Goal: Task Accomplishment & Management: Manage account settings

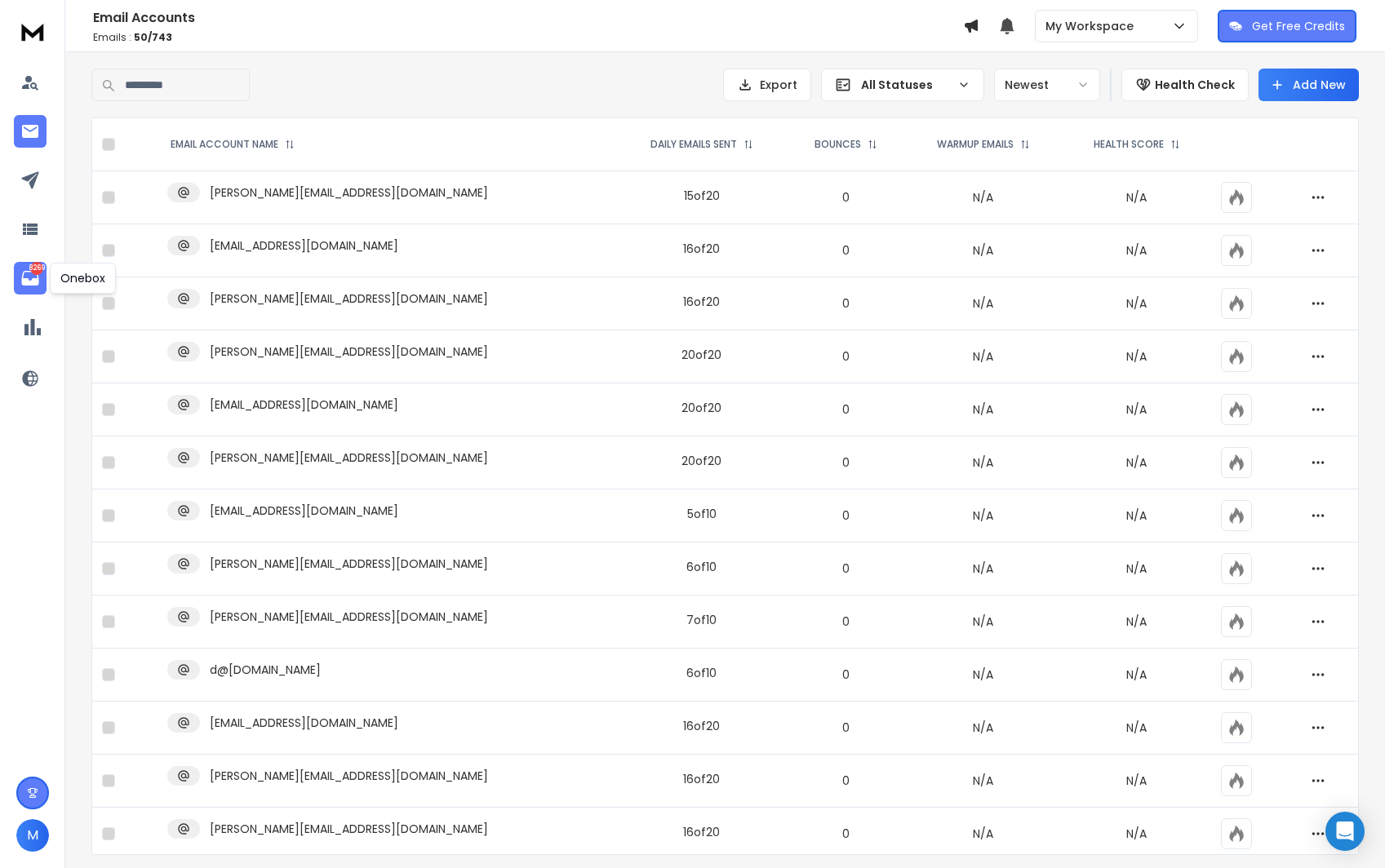
click at [36, 270] on p "8269" at bounding box center [37, 269] width 13 height 13
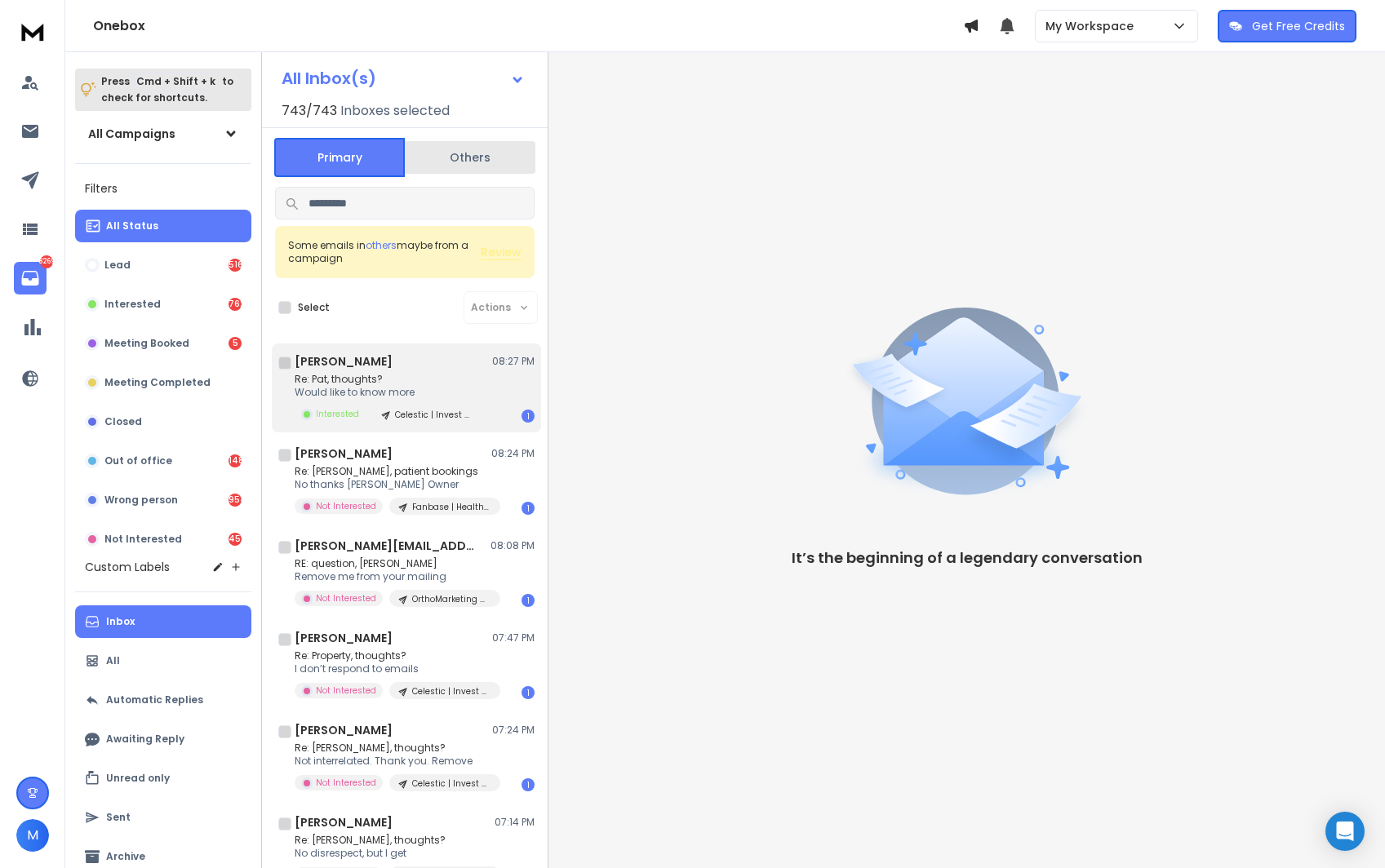
click at [429, 368] on div "[PERSON_NAME] 08:27 PM" at bounding box center [415, 361] width 240 height 16
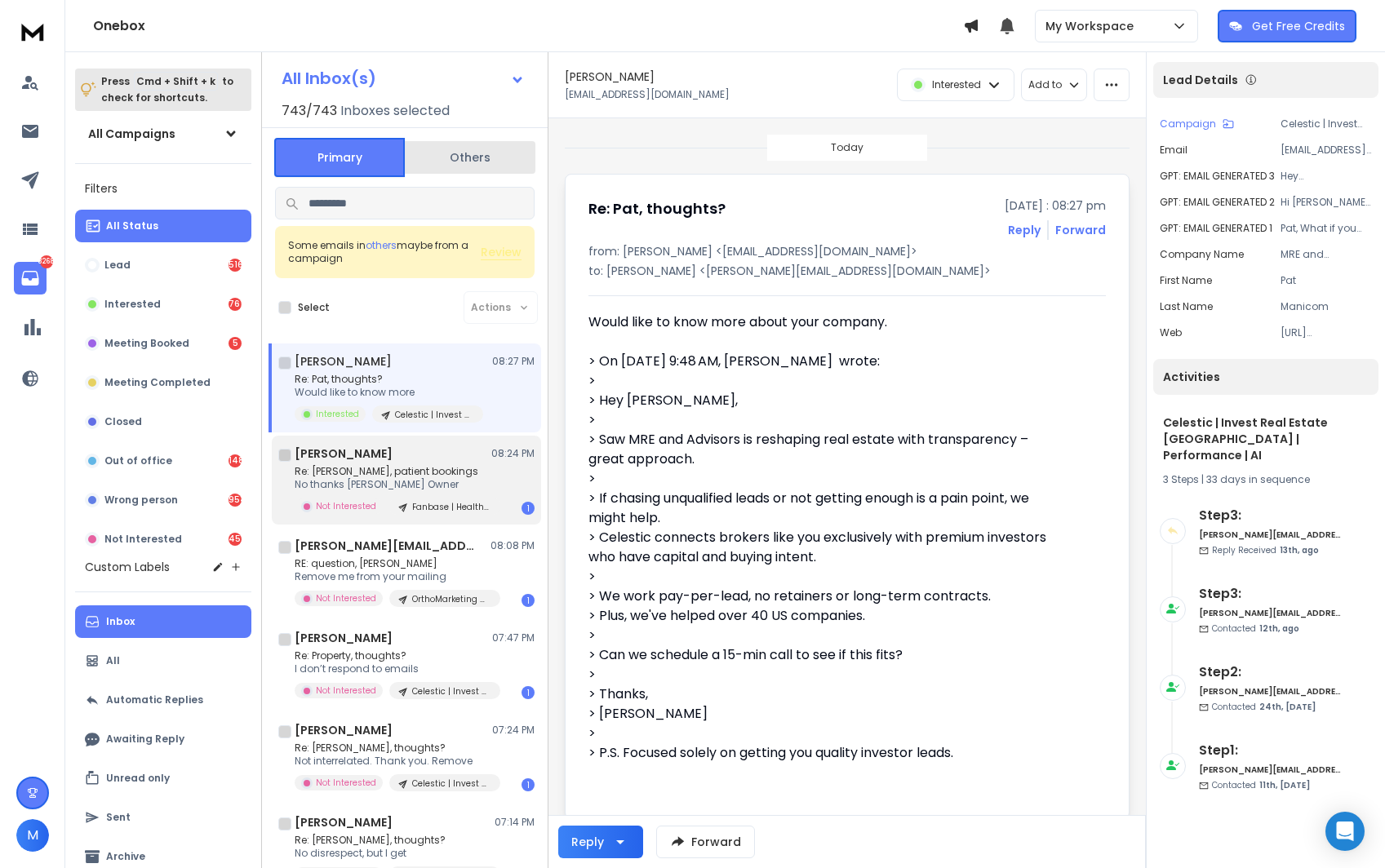
click at [441, 468] on p "Re: [PERSON_NAME], patient bookings" at bounding box center [393, 472] width 196 height 13
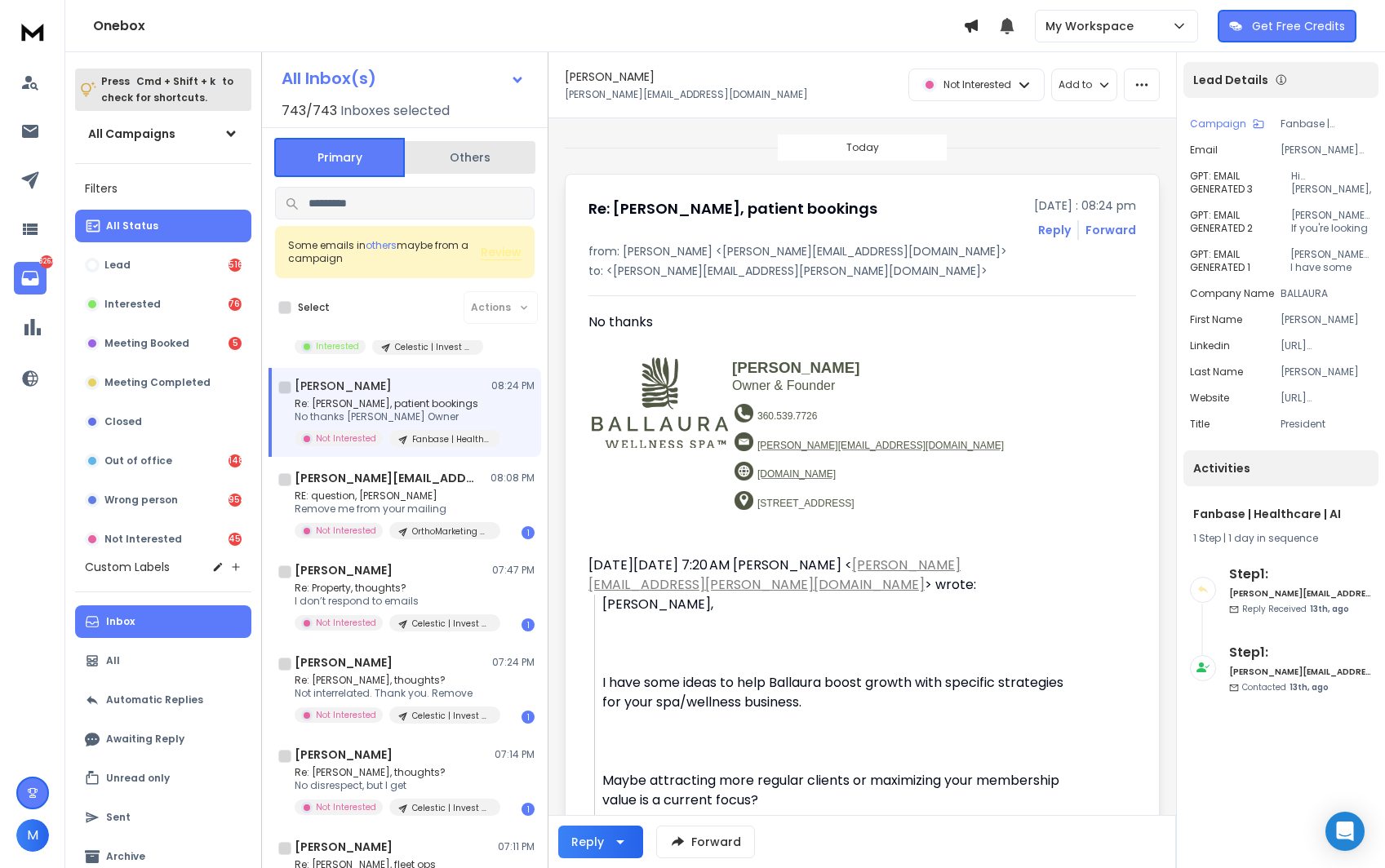
scroll to position [102, 0]
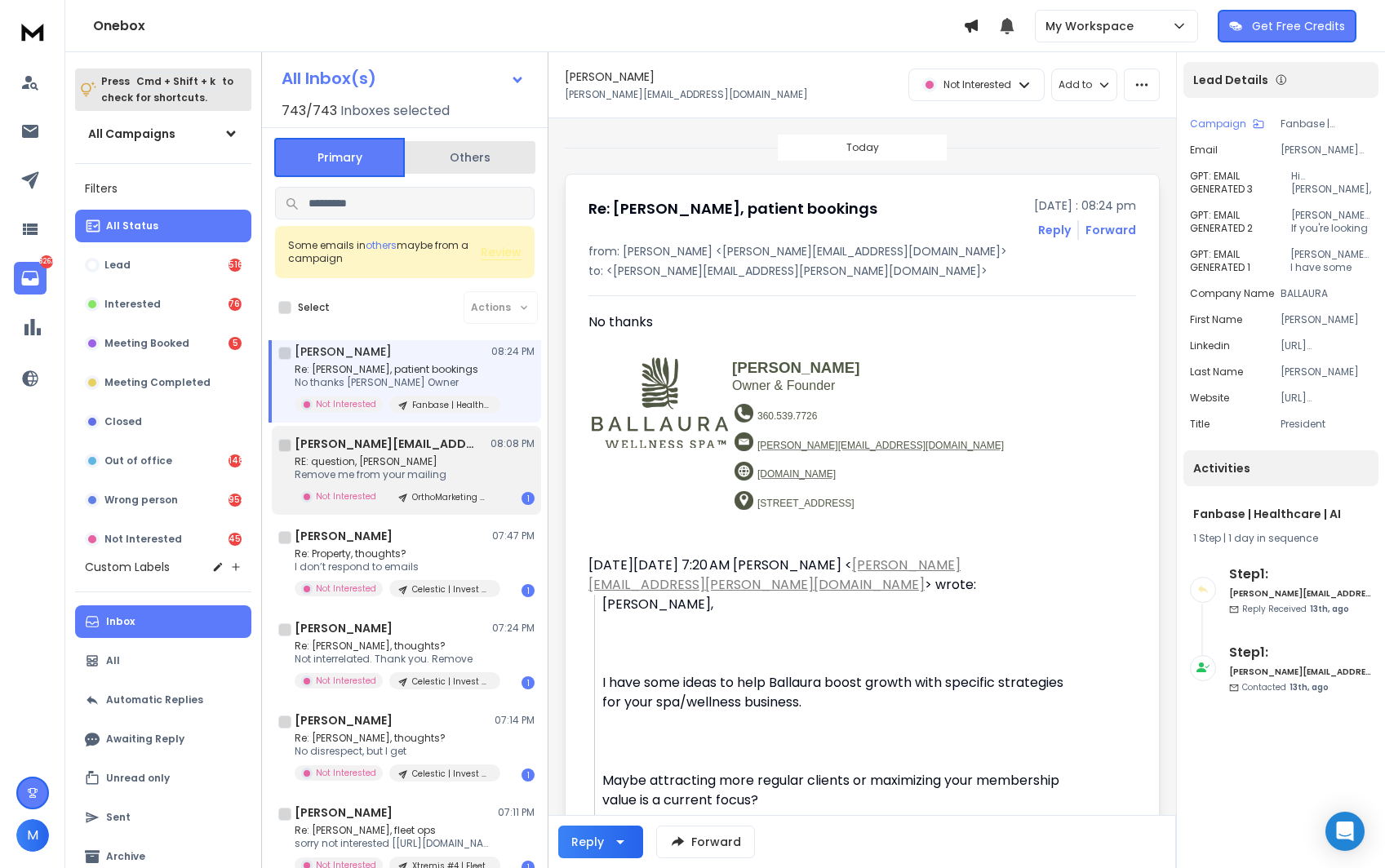
click at [479, 469] on p "Remove me from your mailing" at bounding box center [393, 475] width 196 height 13
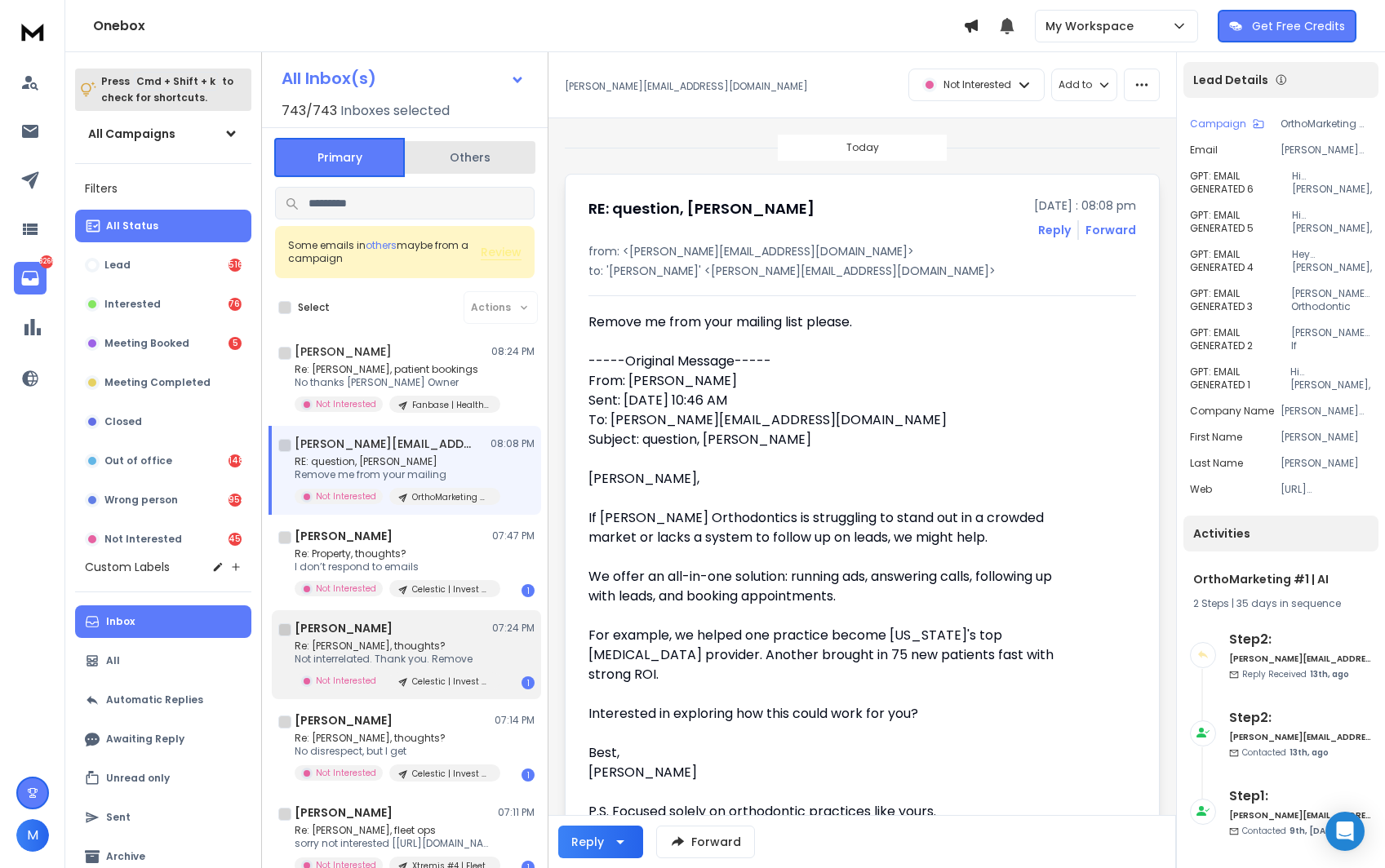
click at [439, 622] on div "[PERSON_NAME] 07:24 PM" at bounding box center [415, 628] width 240 height 16
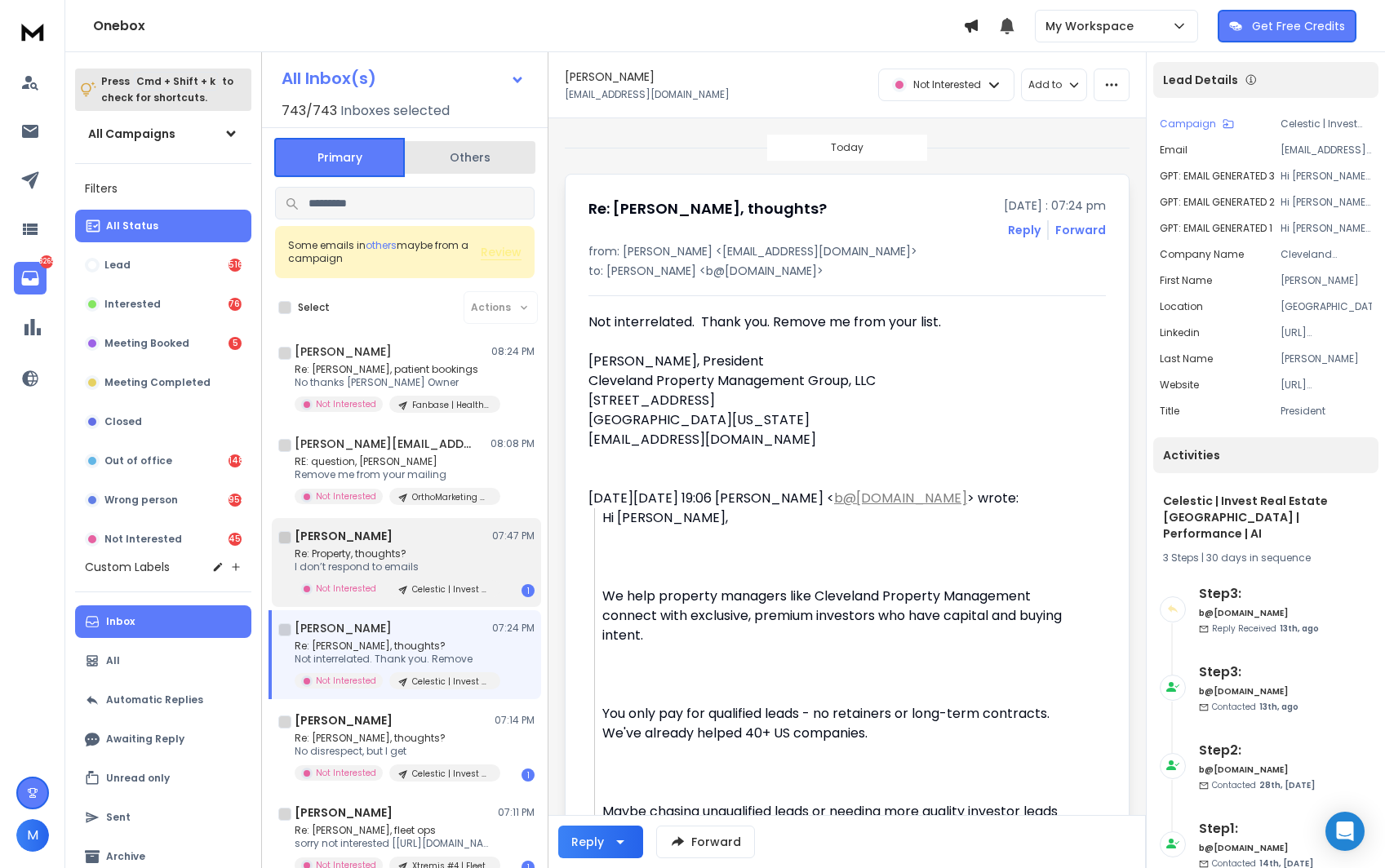
click at [440, 596] on div "Celestic | Invest Real Estate [GEOGRAPHIC_DATA] | Performance | AI" at bounding box center [444, 589] width 111 height 17
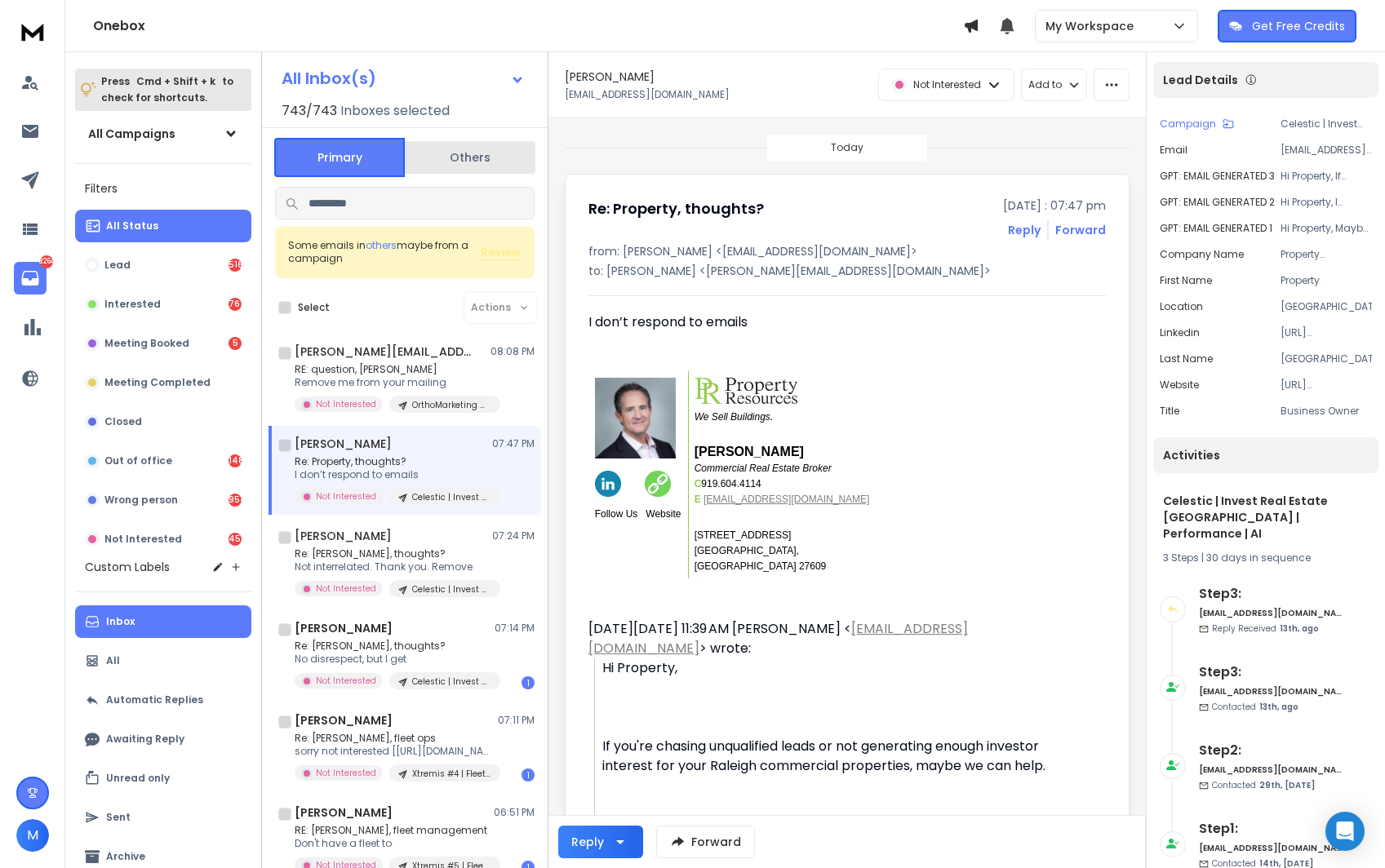
scroll to position [223, 0]
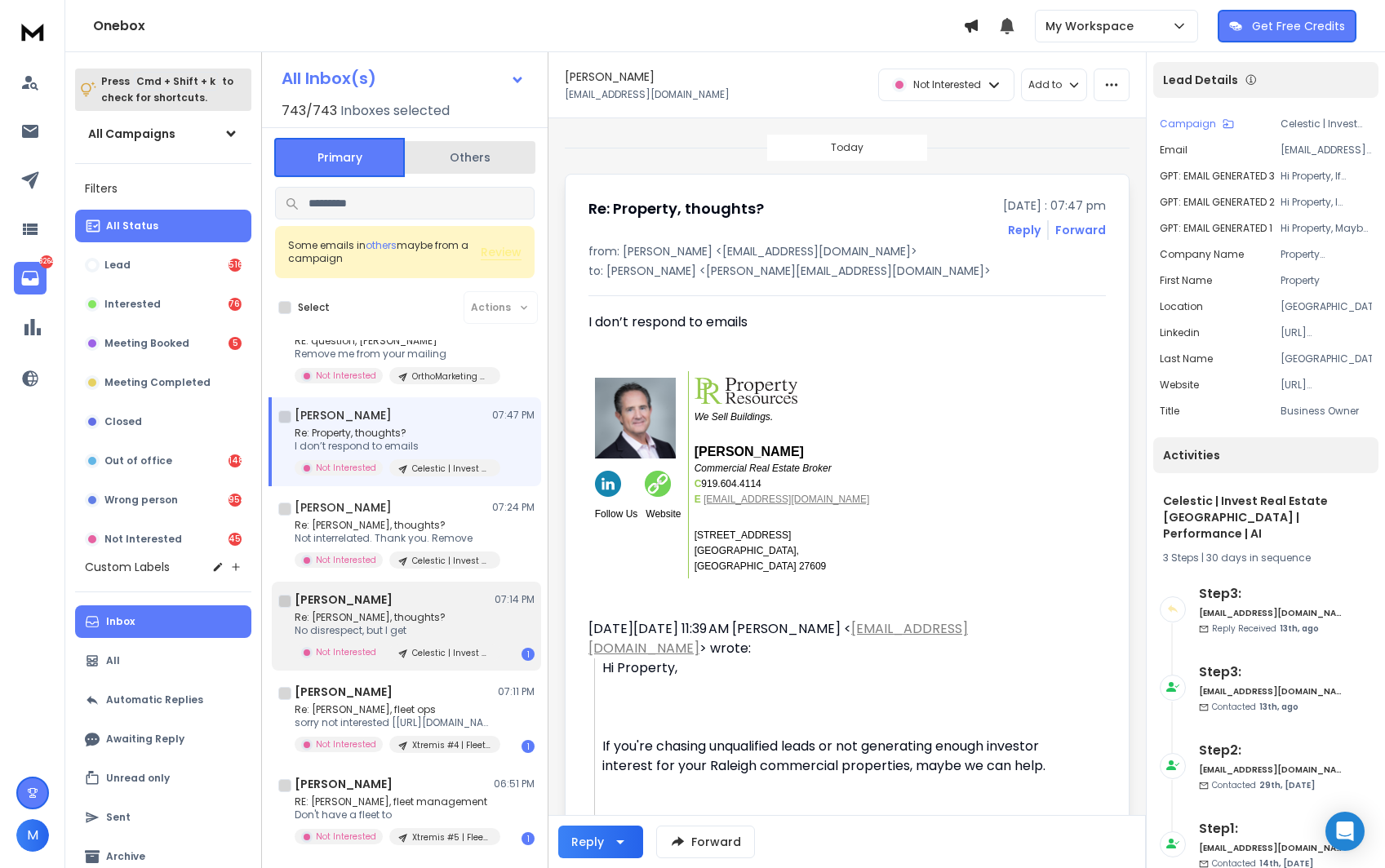
click at [436, 601] on div "[PERSON_NAME] 07:14 PM" at bounding box center [415, 599] width 240 height 16
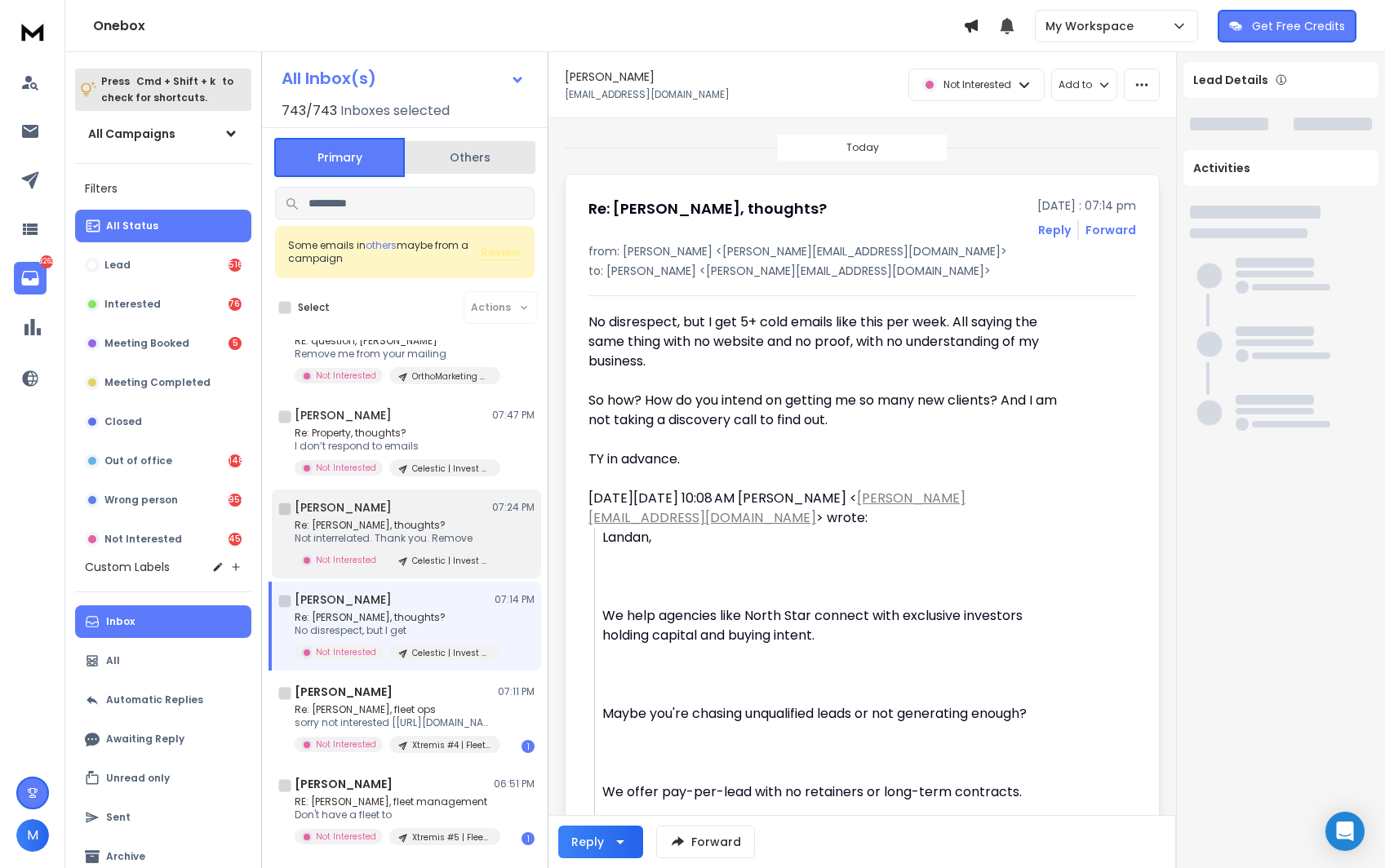
click at [438, 492] on div "[PERSON_NAME] 07:24 PM Re: [PERSON_NAME], thoughts? Not interrelated. Thank you…" at bounding box center [406, 534] width 270 height 89
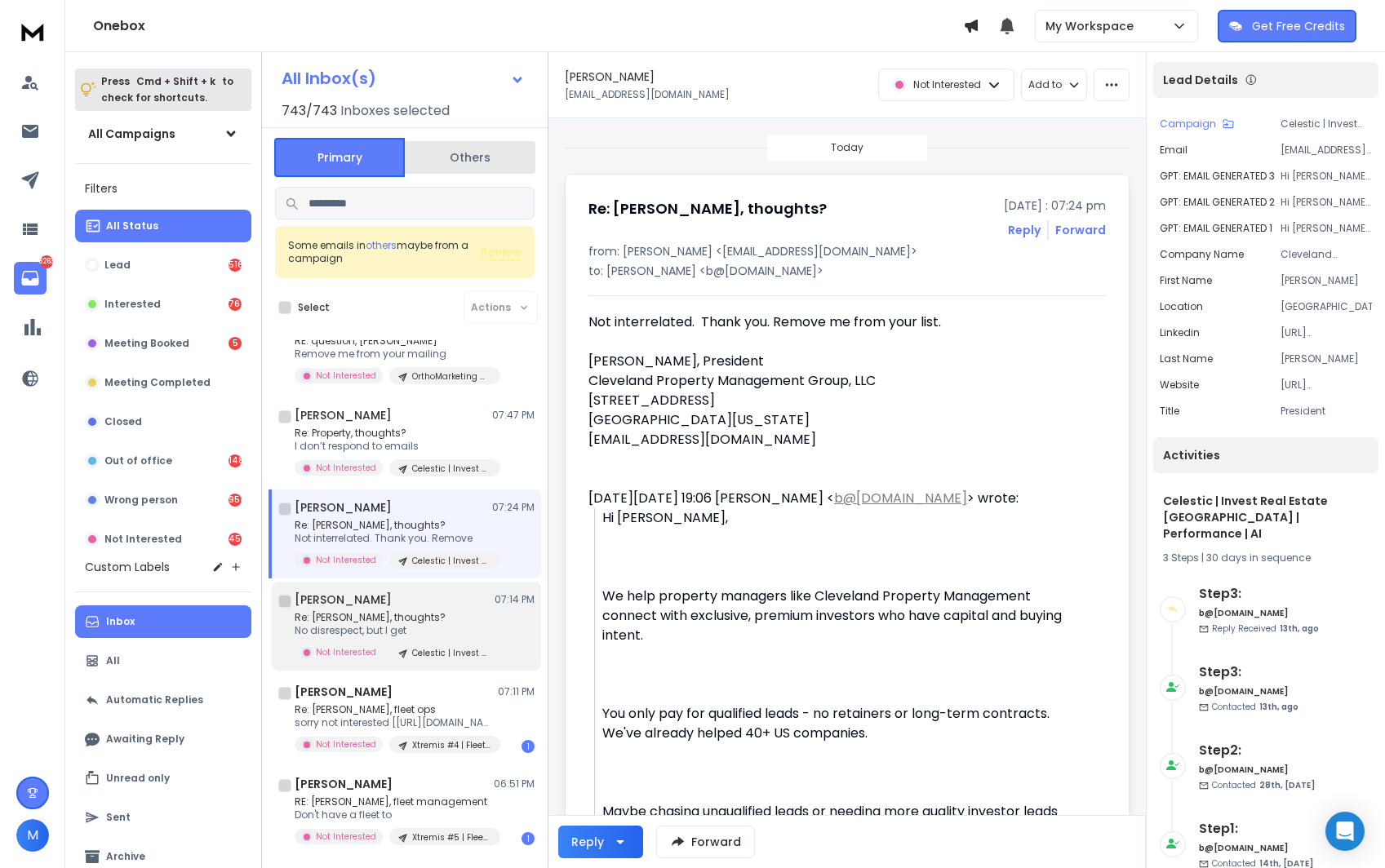
click at [418, 659] on div "Celestic | Invest Real Estate [GEOGRAPHIC_DATA] | Performance | AI" at bounding box center [444, 653] width 111 height 17
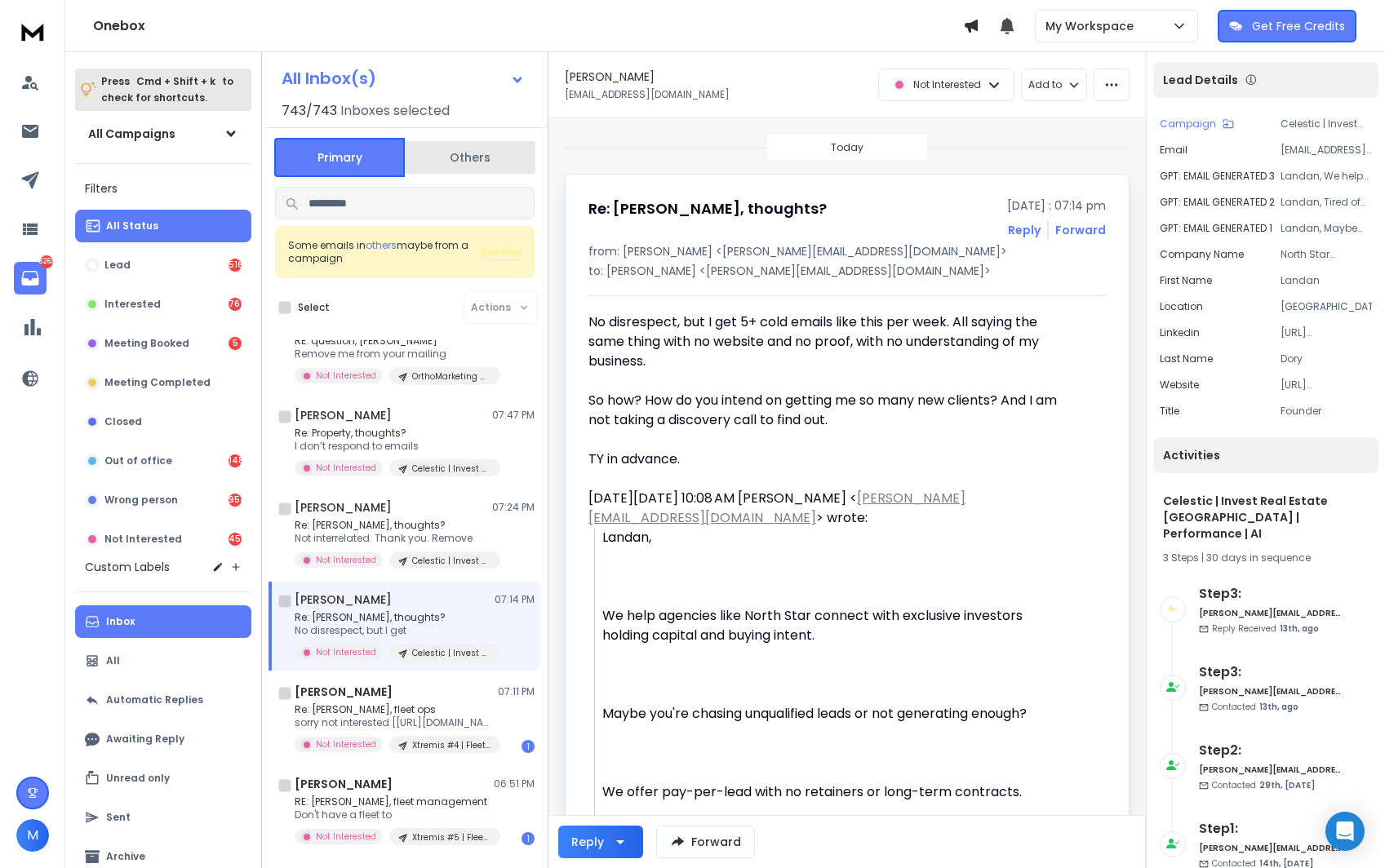
click at [600, 315] on div "No disrespect, but I get 5+ cold emails like this per week. All saying the same…" at bounding box center [826, 391] width 477 height 156
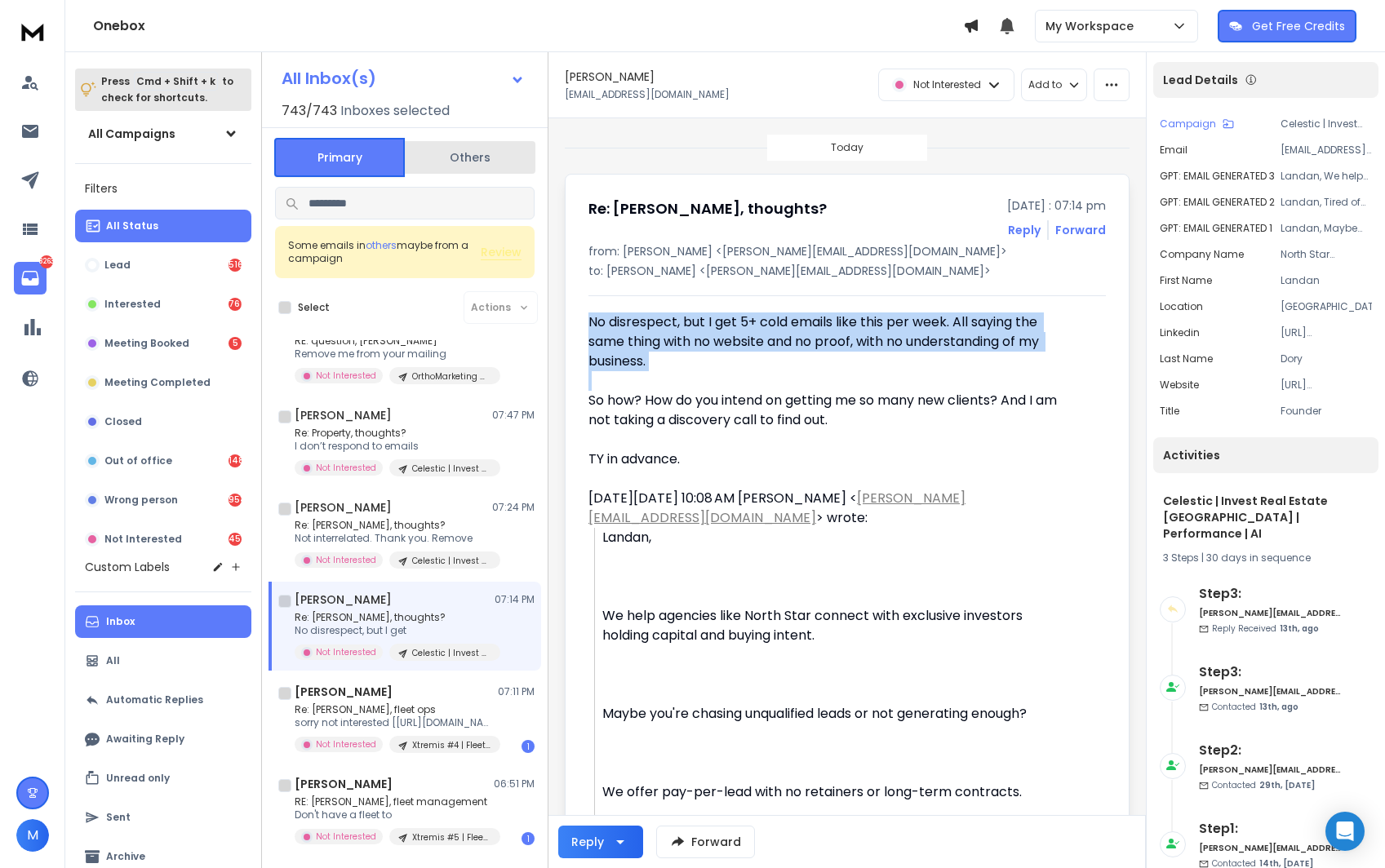
drag, startPoint x: 600, startPoint y: 315, endPoint x: 646, endPoint y: 364, distance: 67.2
click at [647, 364] on div "No disrespect, but I get 5+ cold emails like this per week. All saying the same…" at bounding box center [826, 391] width 477 height 156
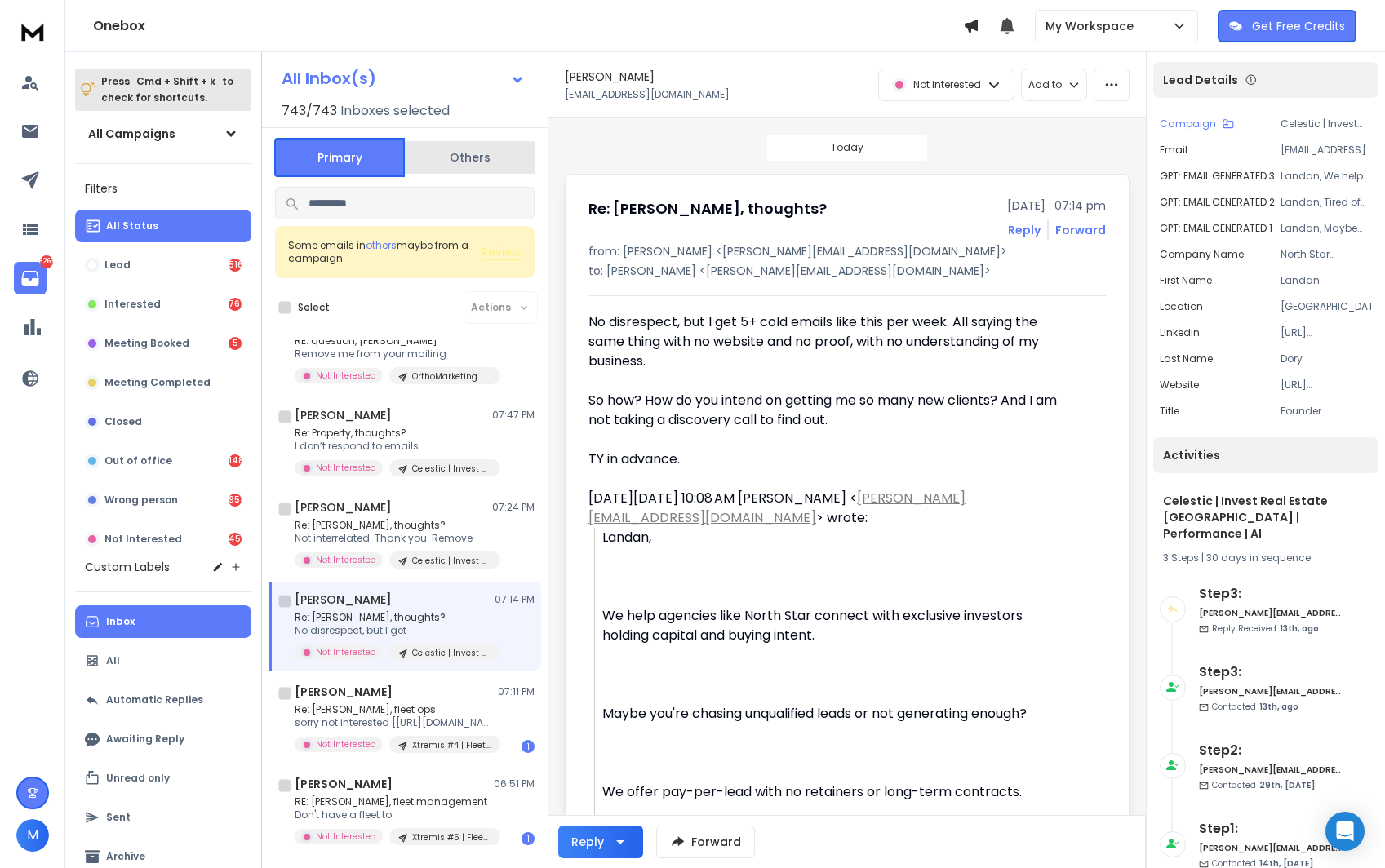
click at [657, 396] on div "So how? How do you intend on getting me so many new clients? And I am not takin…" at bounding box center [826, 410] width 477 height 39
drag, startPoint x: 657, startPoint y: 396, endPoint x: 795, endPoint y: 430, distance: 142.1
click at [677, 396] on div "So how? How do you intend on getting me so many new clients? And I am not takin…" at bounding box center [826, 410] width 477 height 39
click at [810, 416] on div "So how? How do you intend on getting me so many new clients? And I am not takin…" at bounding box center [826, 410] width 477 height 39
drag, startPoint x: 810, startPoint y: 416, endPoint x: 628, endPoint y: 416, distance: 182.0
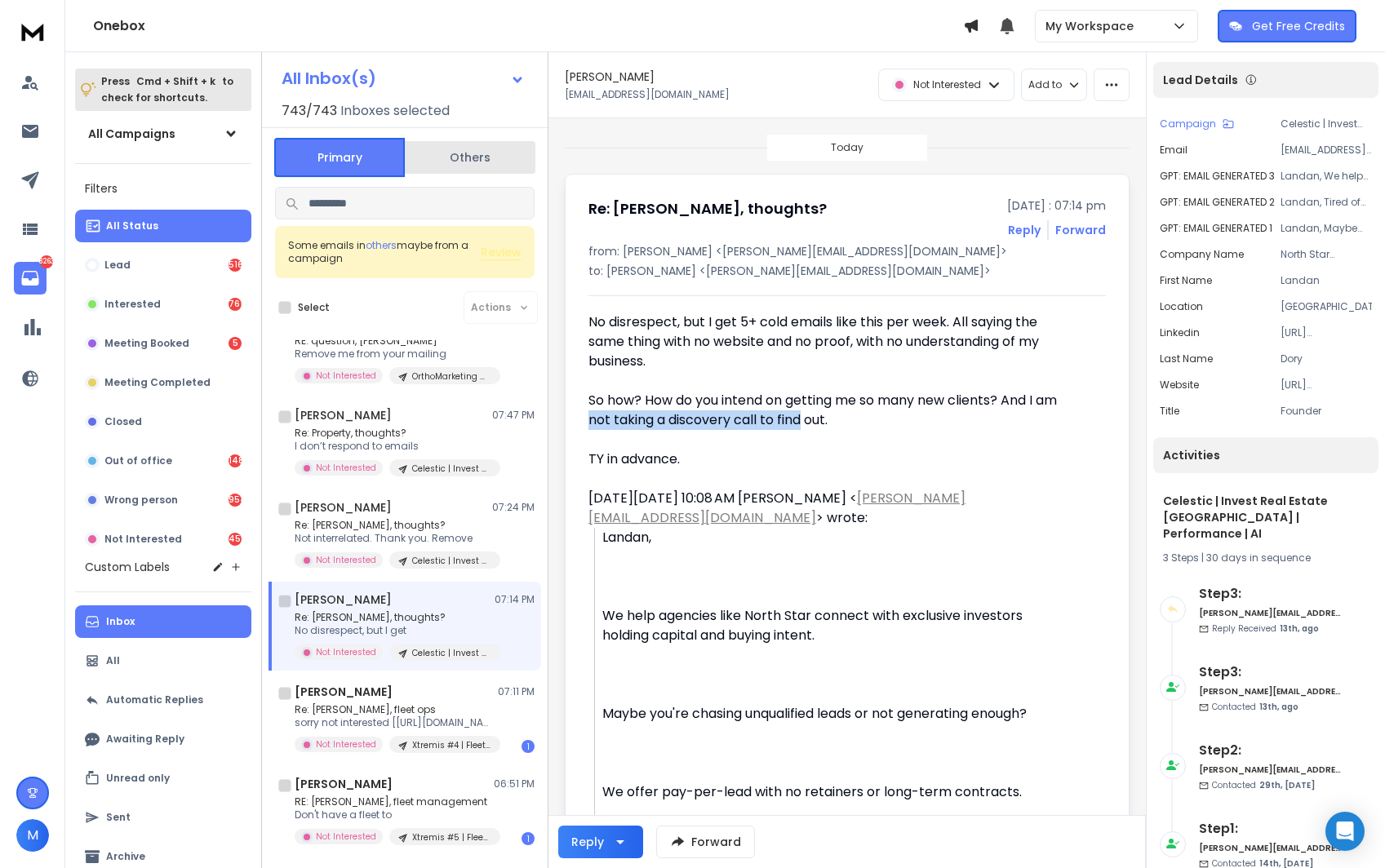
click at [628, 416] on div "So how? How do you intend on getting me so many new clients? And I am not takin…" at bounding box center [826, 410] width 477 height 39
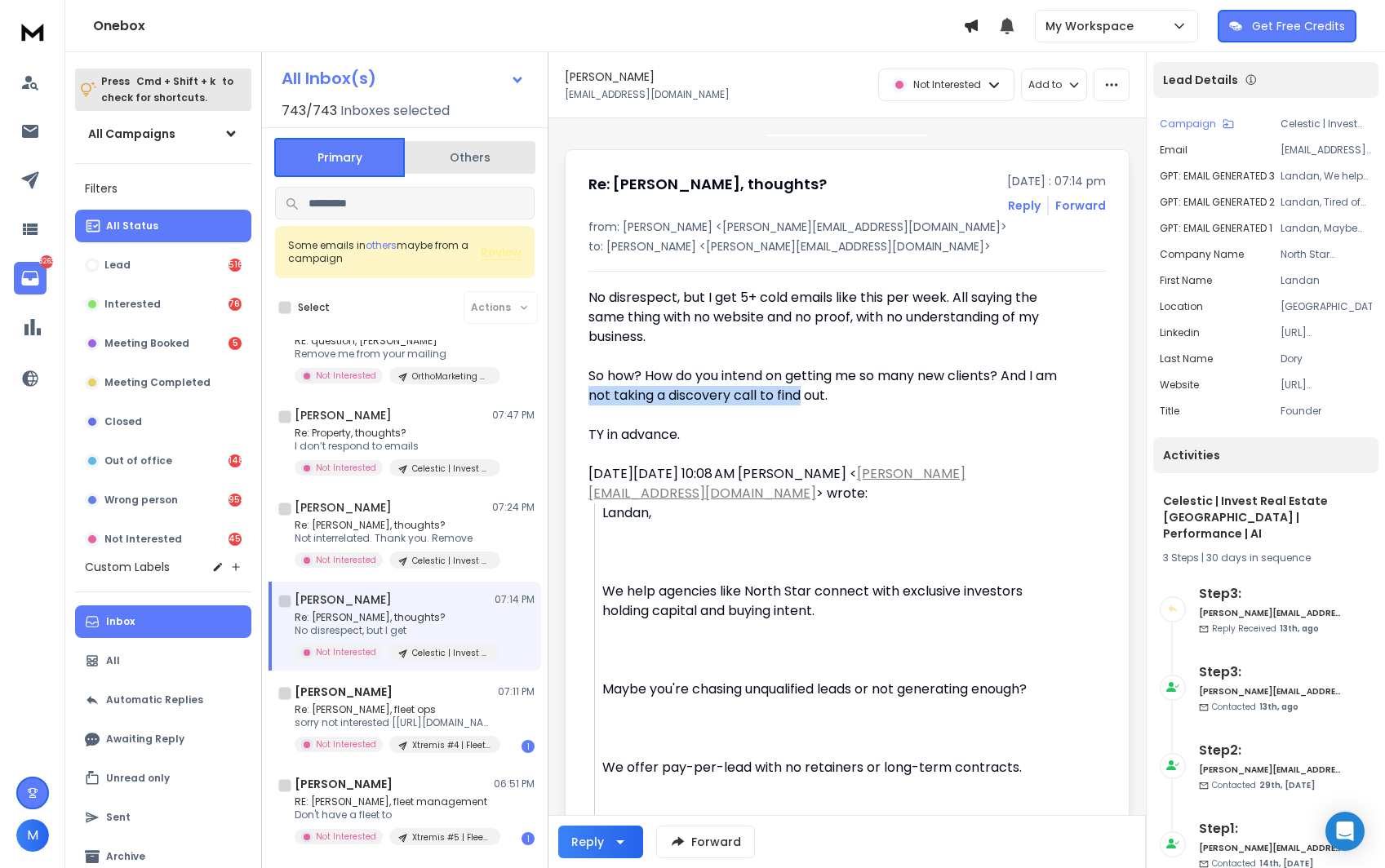
scroll to position [26, 0]
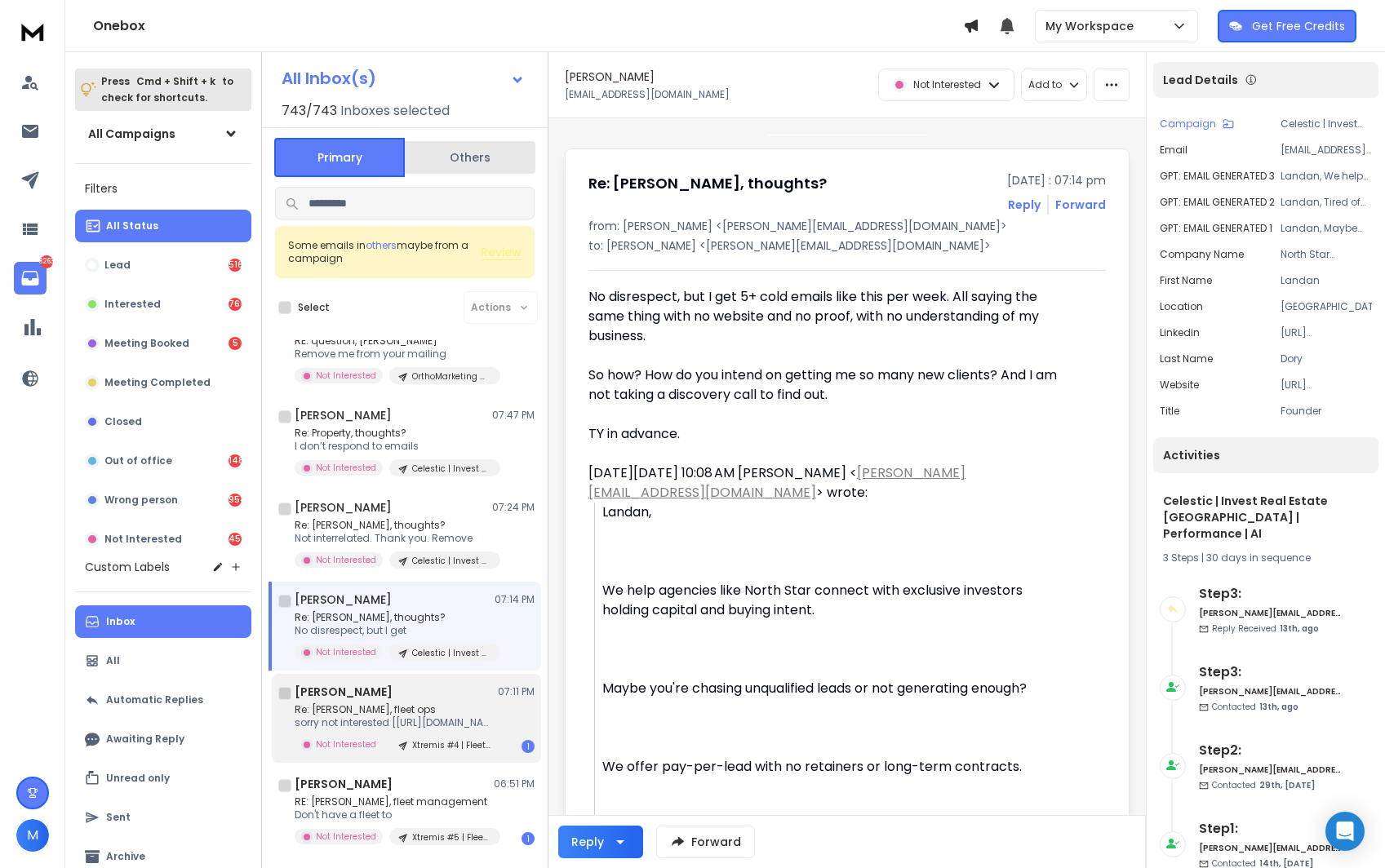
click at [458, 680] on div "[PERSON_NAME] 07:11 PM Re: [PERSON_NAME], fleet ops sorry not interested [[URL]…" at bounding box center [406, 717] width 270 height 89
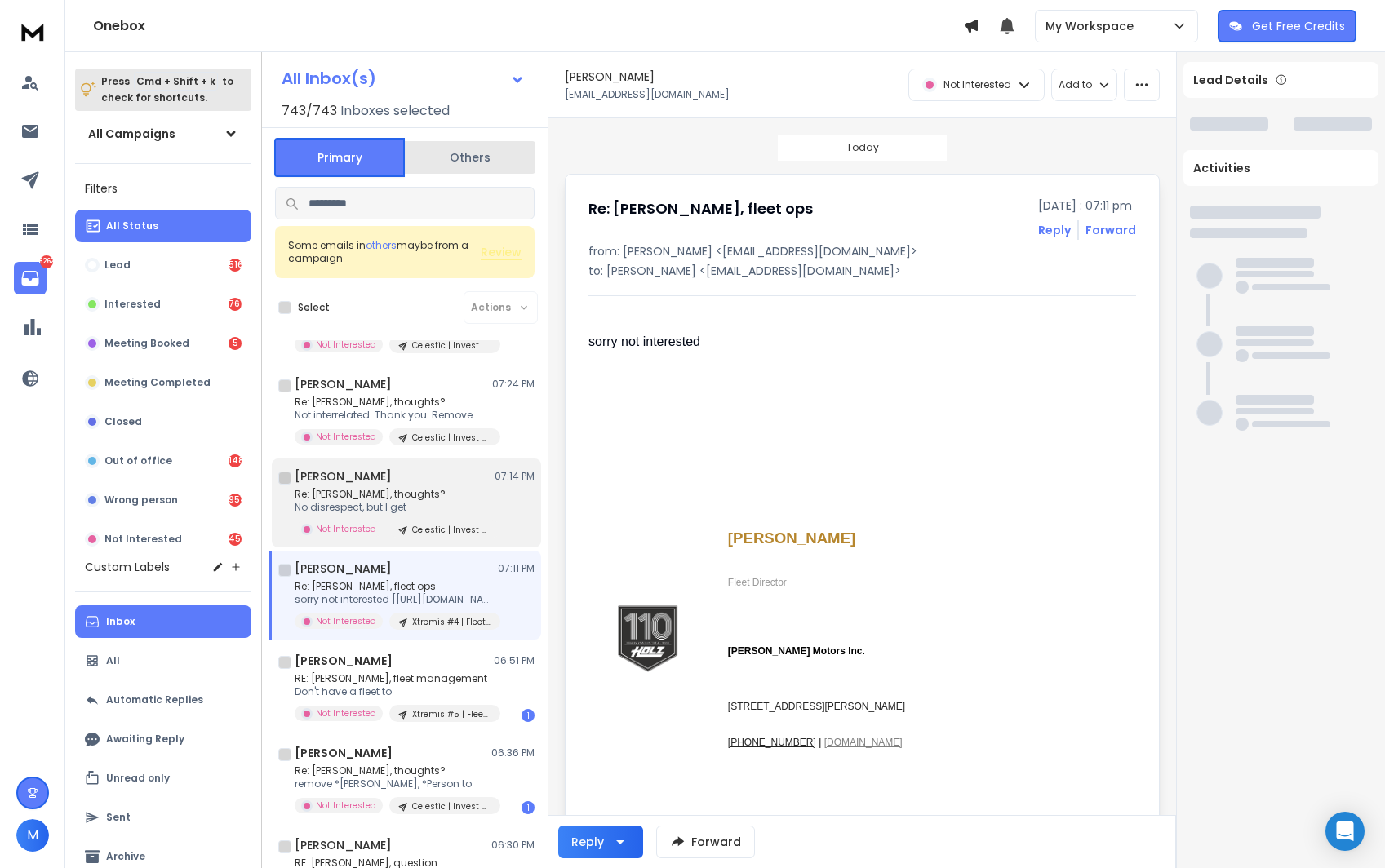
scroll to position [354, 0]
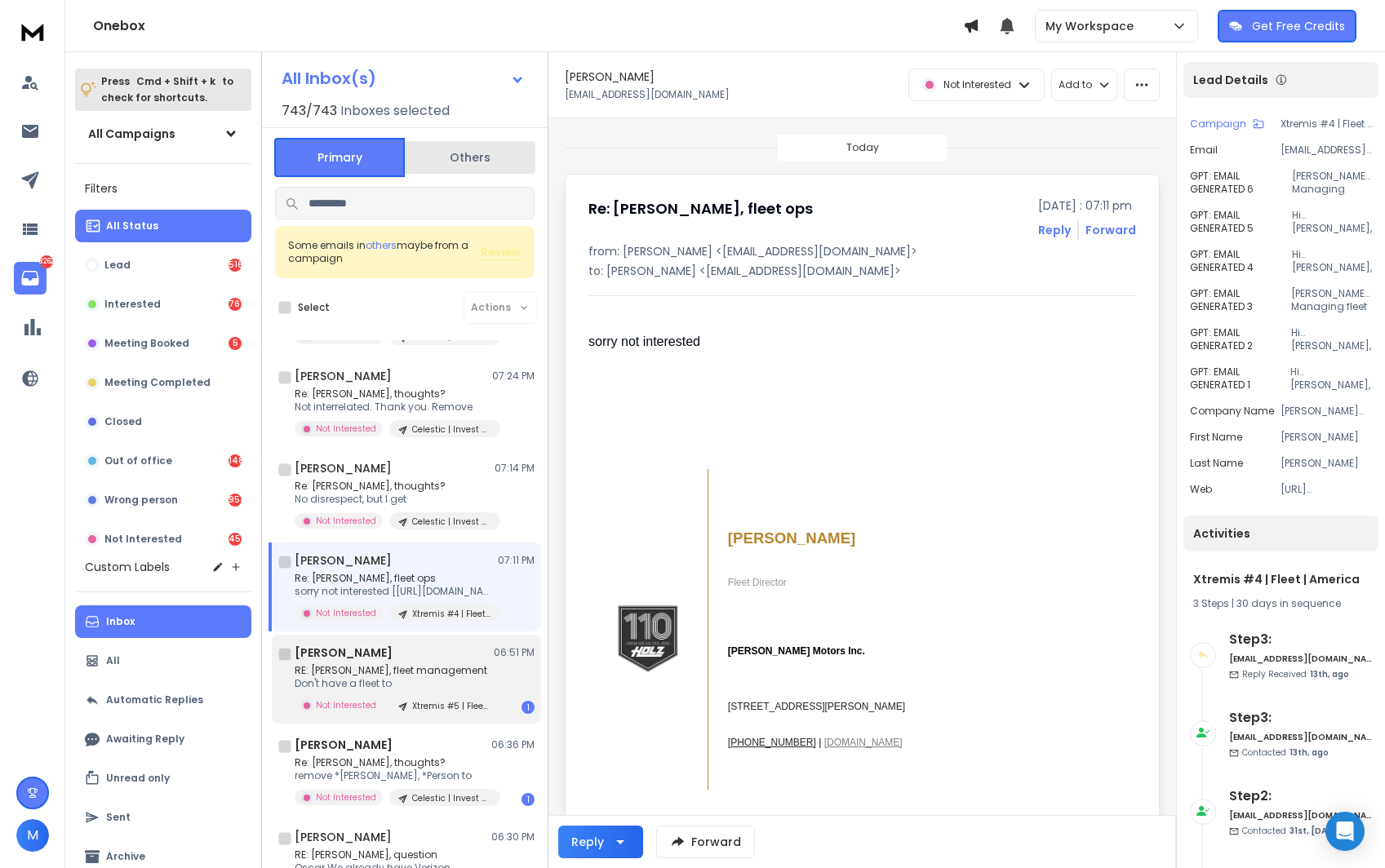
click at [478, 706] on p "Xtremis #5 | Fleet - Smaller Home services | [GEOGRAPHIC_DATA]" at bounding box center [451, 706] width 78 height 12
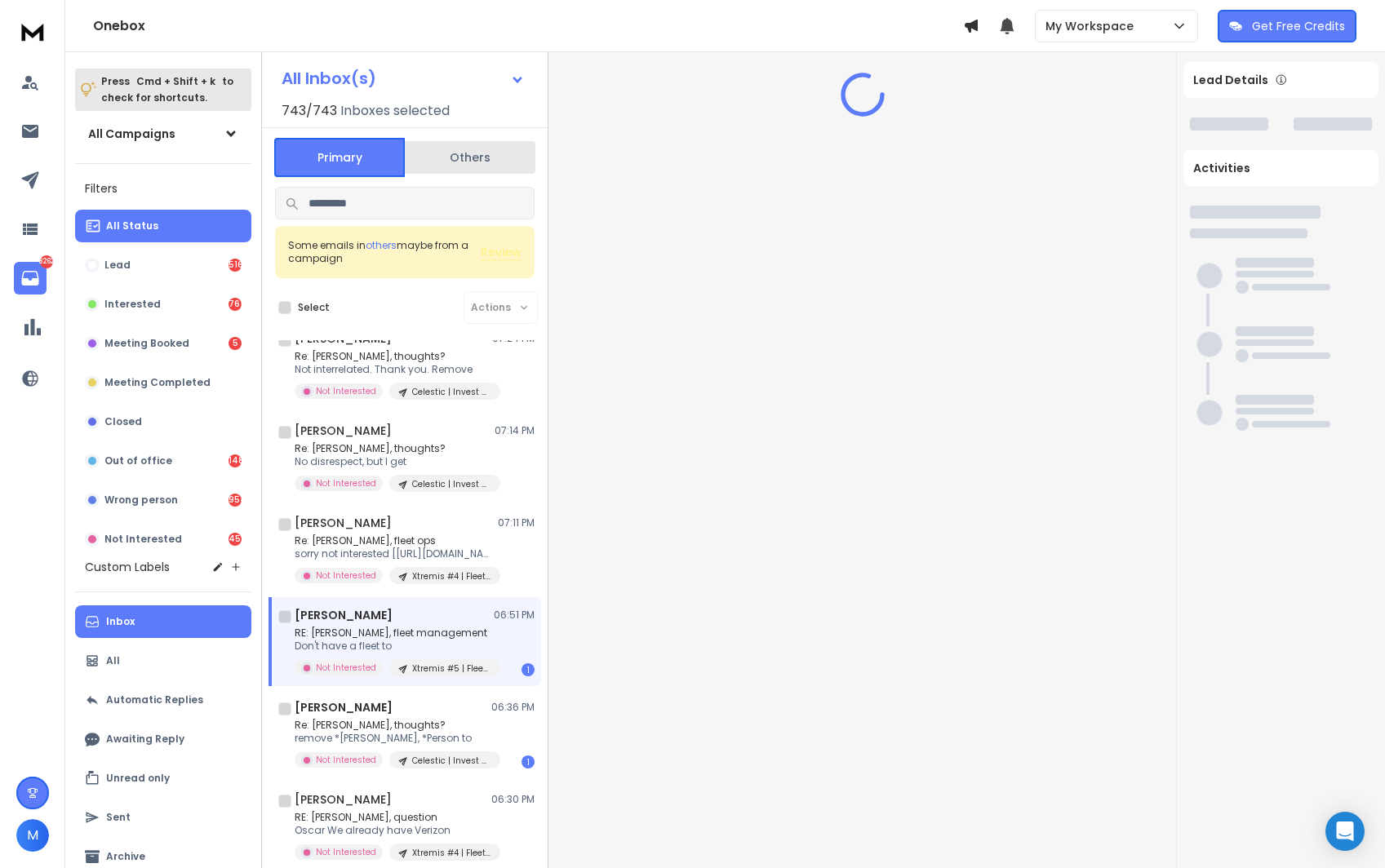
scroll to position [479, 0]
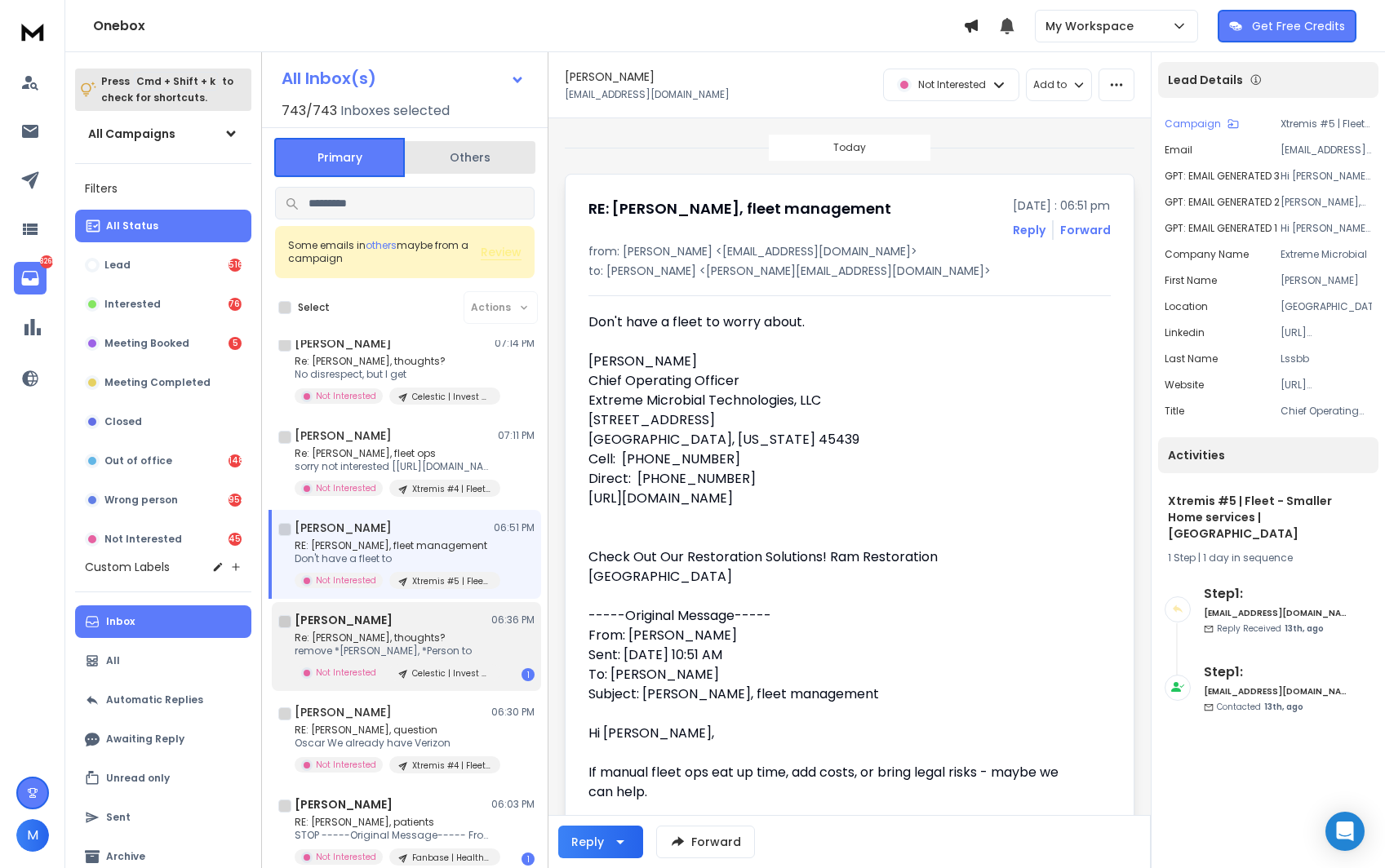
click at [522, 607] on div "[PERSON_NAME] 06:36 PM Re: [PERSON_NAME], thoughts? remove *[PERSON_NAME], *Per…" at bounding box center [406, 646] width 270 height 89
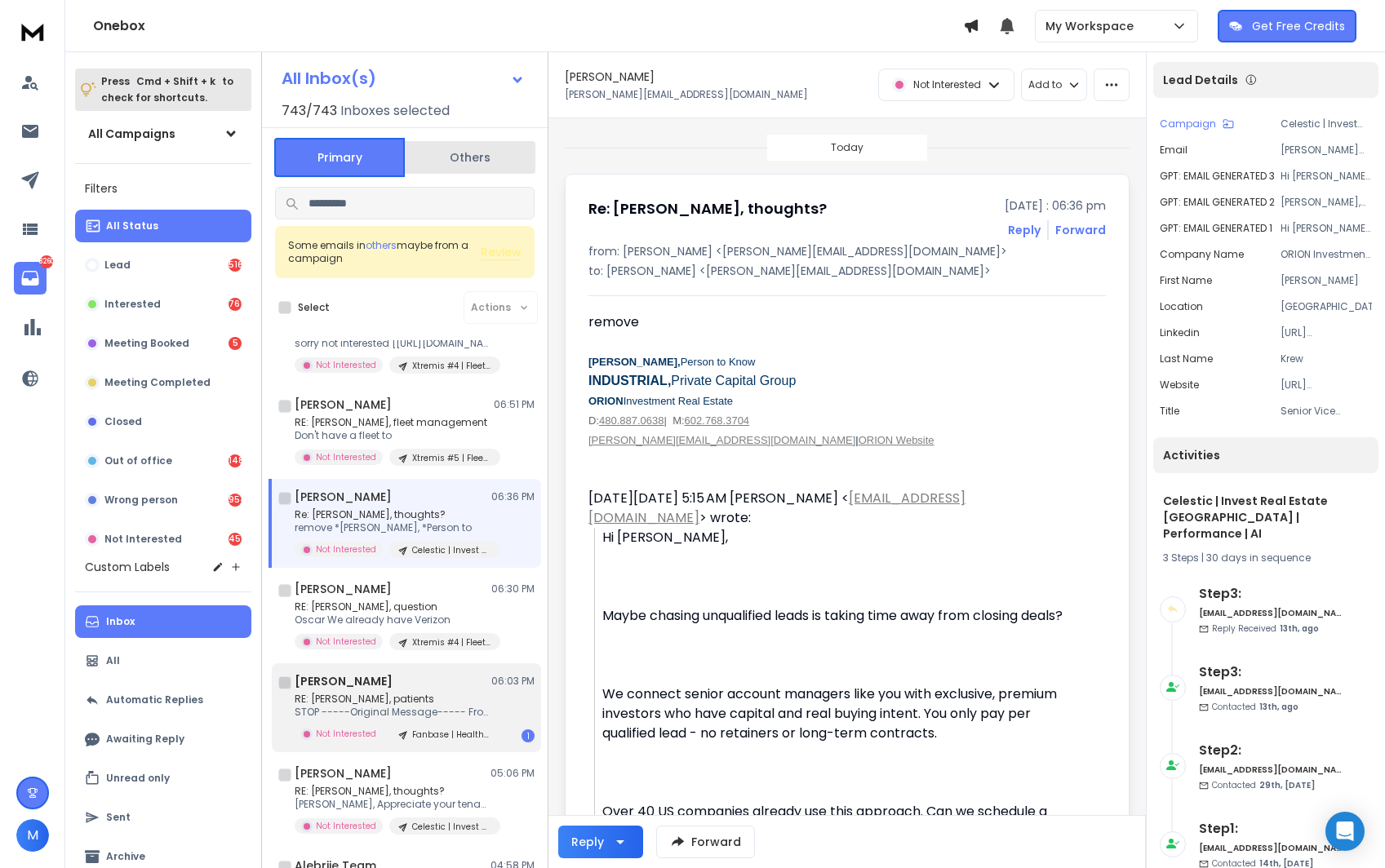
click at [479, 712] on p "STOP -----Original Message----- From: [PERSON_NAME]" at bounding box center [393, 713] width 196 height 13
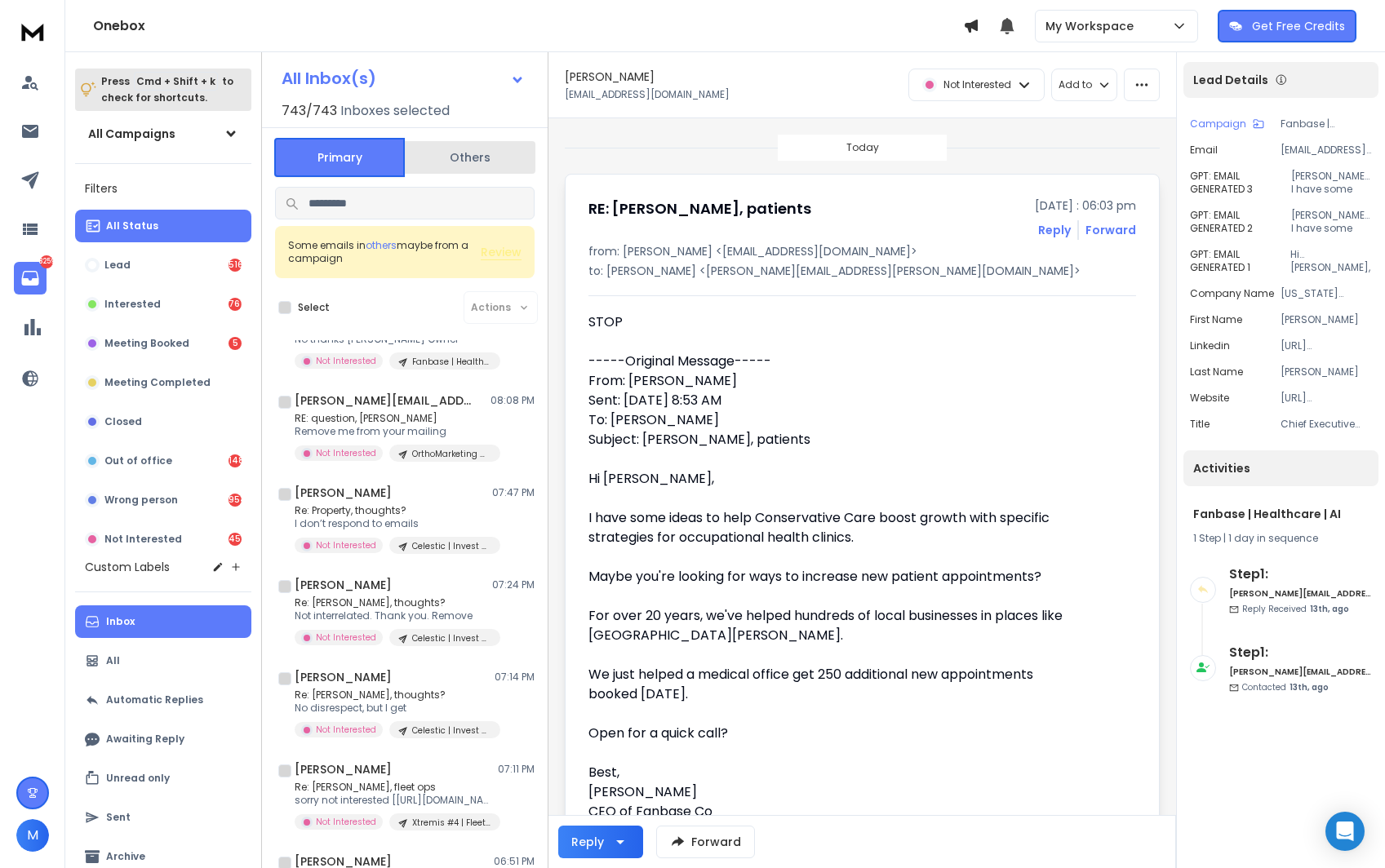
scroll to position [0, 0]
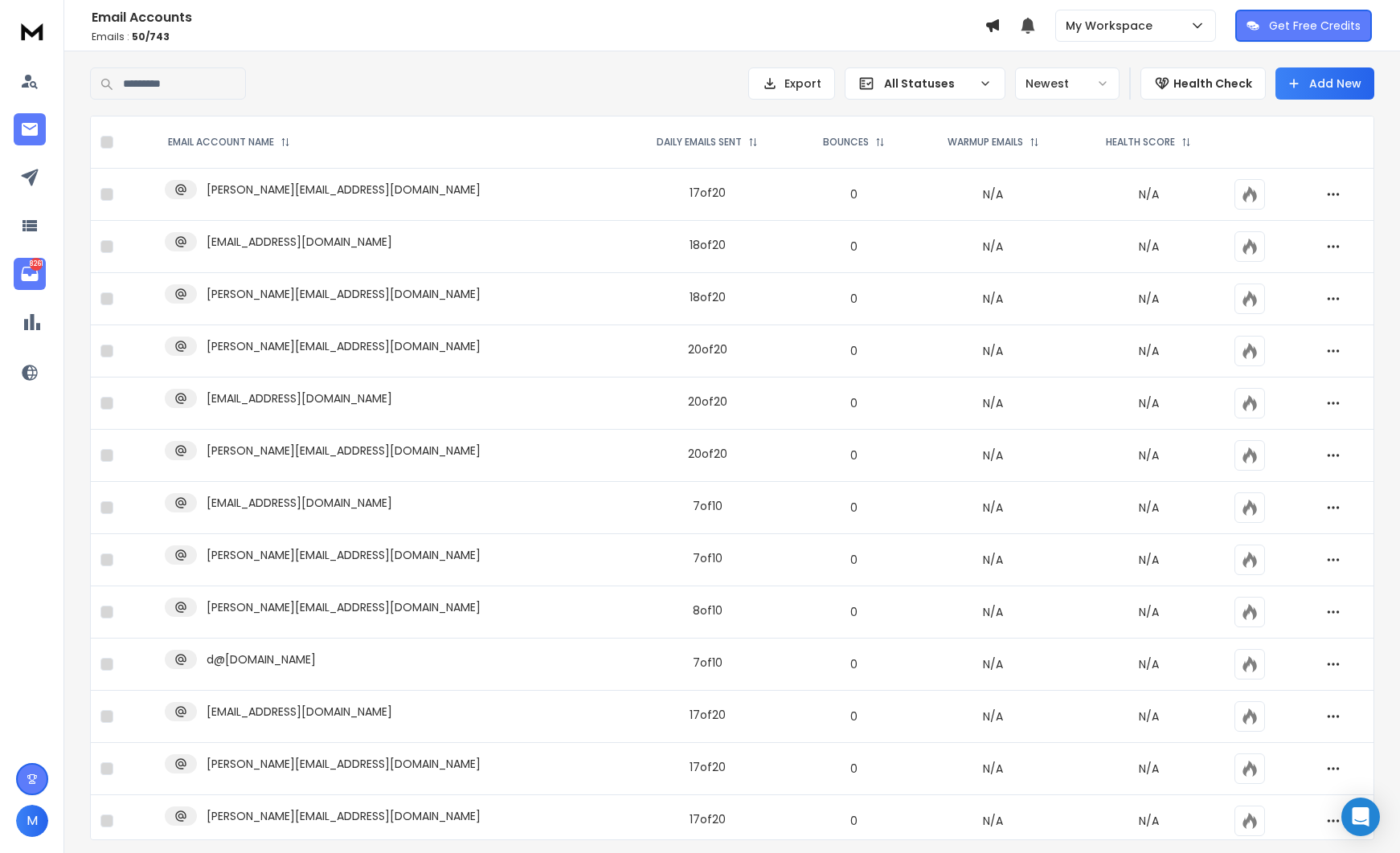
click at [23, 282] on icon at bounding box center [29, 274] width 20 height 20
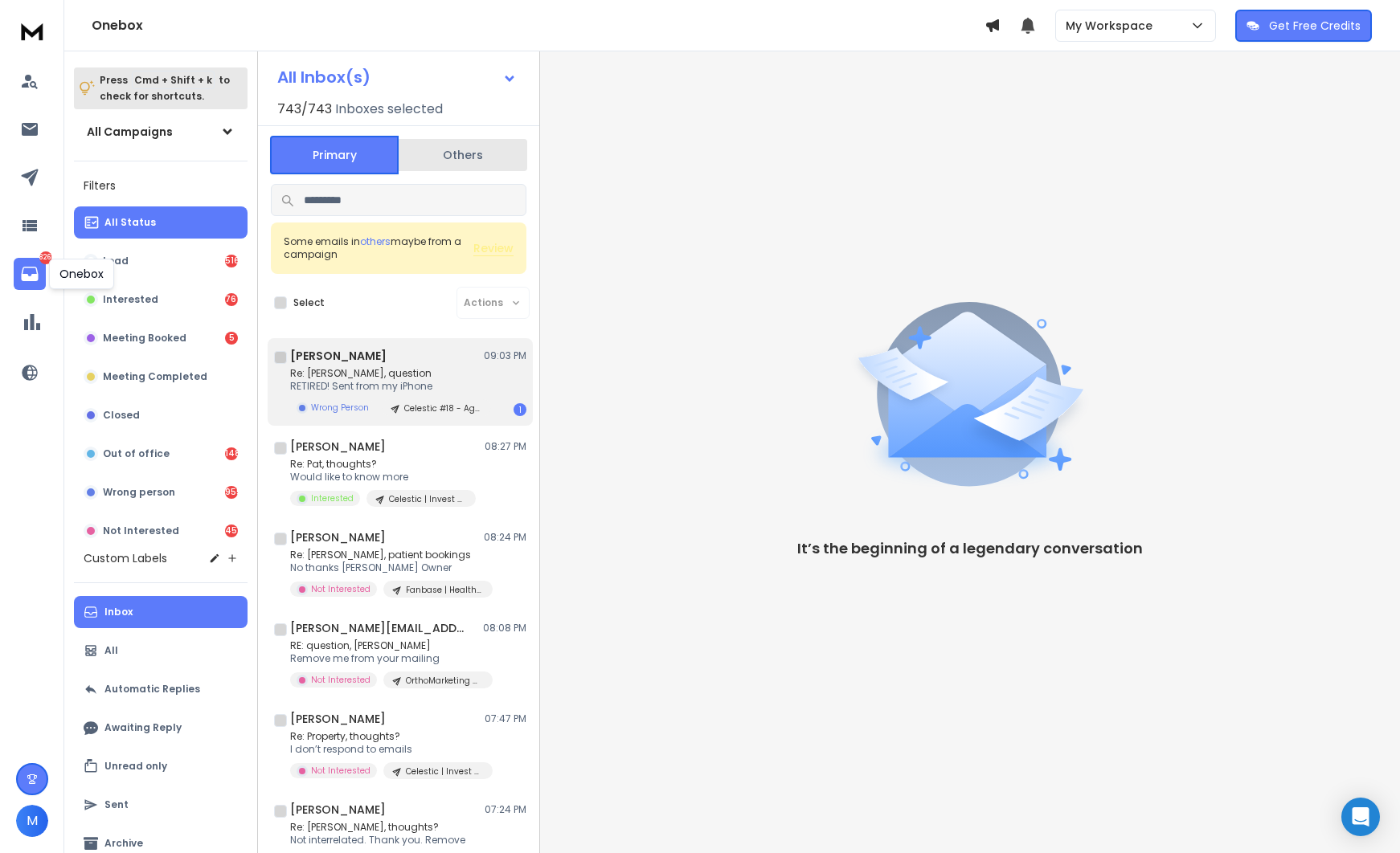
click at [425, 360] on div "[PERSON_NAME] 09:03 PM" at bounding box center [408, 356] width 236 height 16
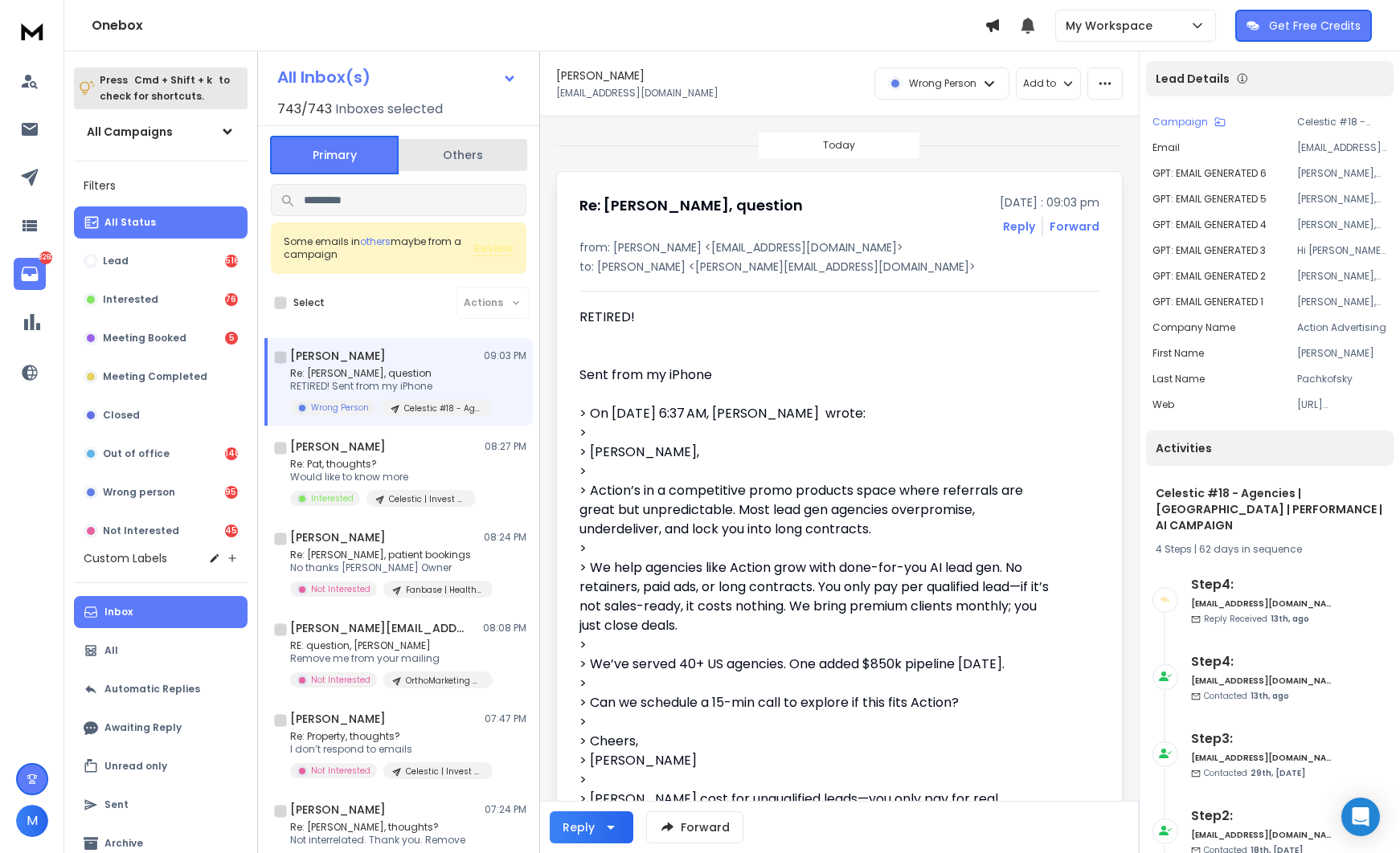
click at [1009, 92] on div "Wrong Person" at bounding box center [942, 84] width 133 height 31
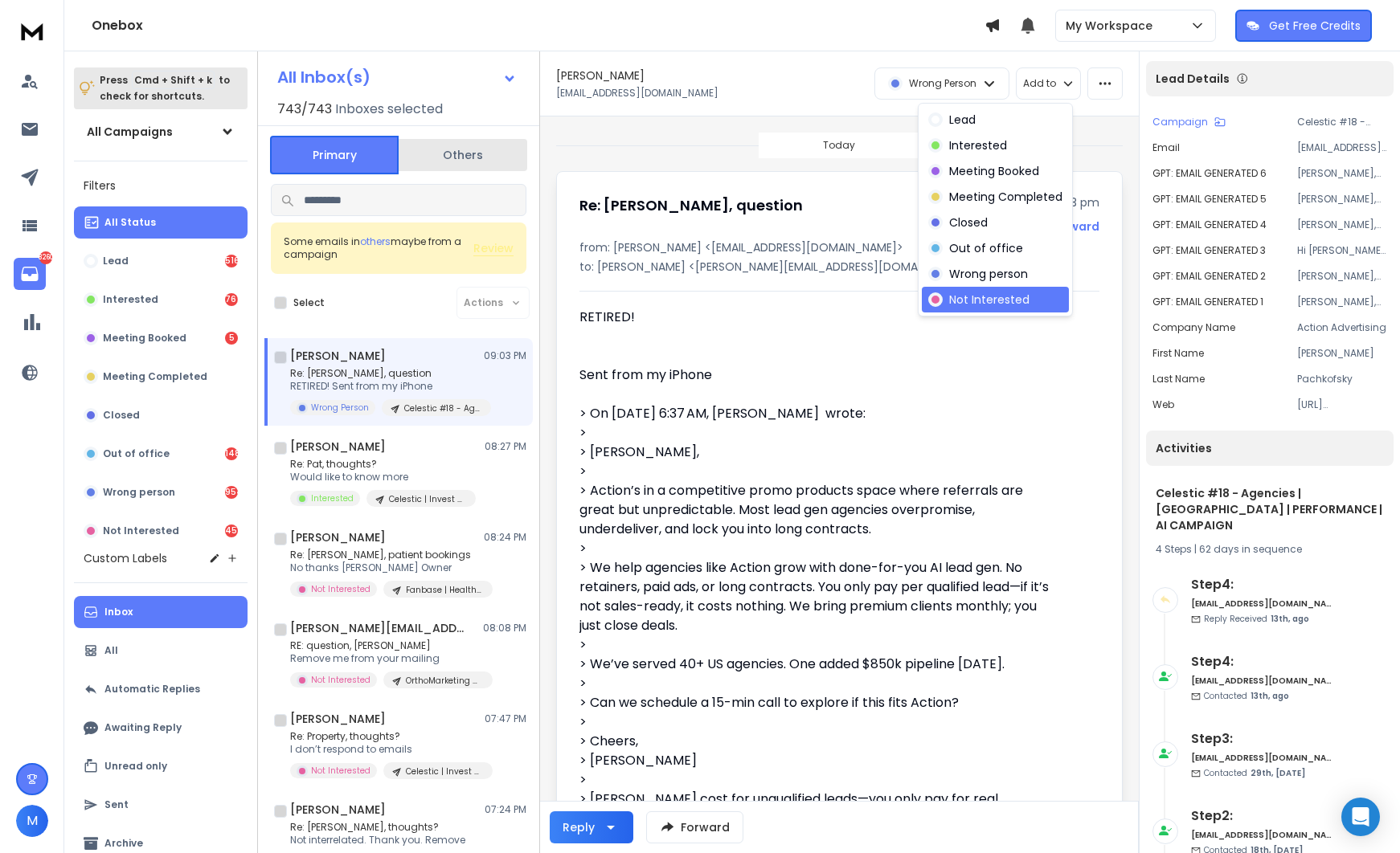
click at [1003, 305] on p "Not Interested" at bounding box center [989, 299] width 81 height 16
